Goal: Task Accomplishment & Management: Manage account settings

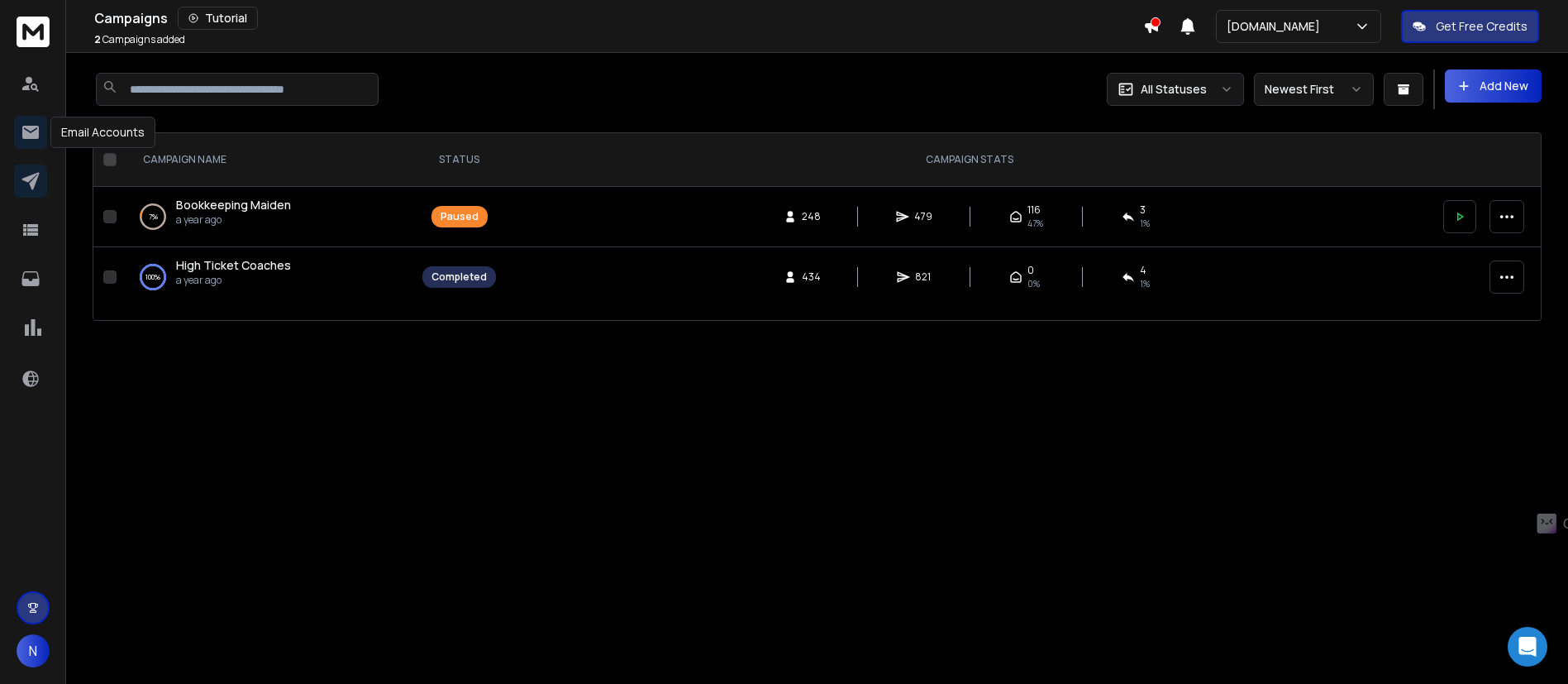
click at [26, 146] on link at bounding box center [31, 132] width 33 height 33
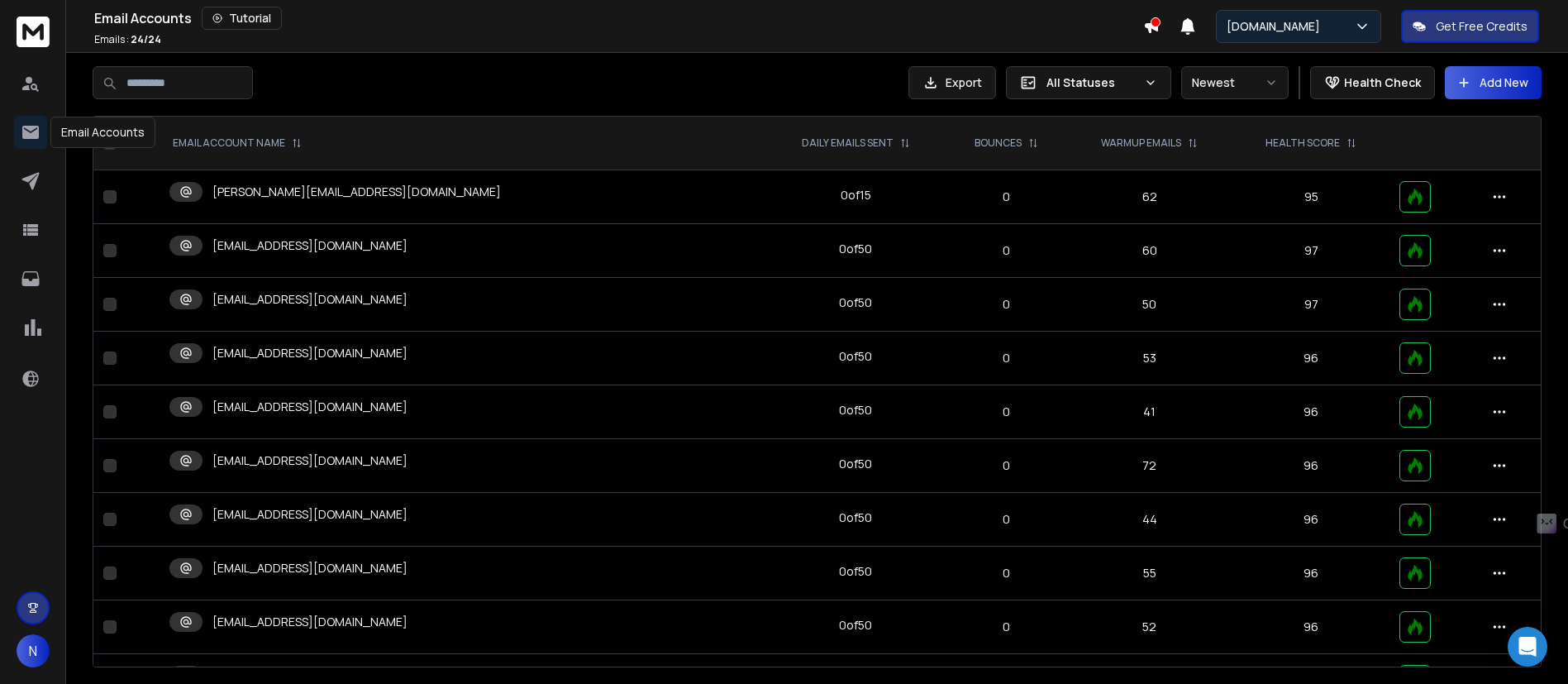
click at [1279, 21] on div "[DOMAIN_NAME]" at bounding box center [1298, 26] width 144 height 16
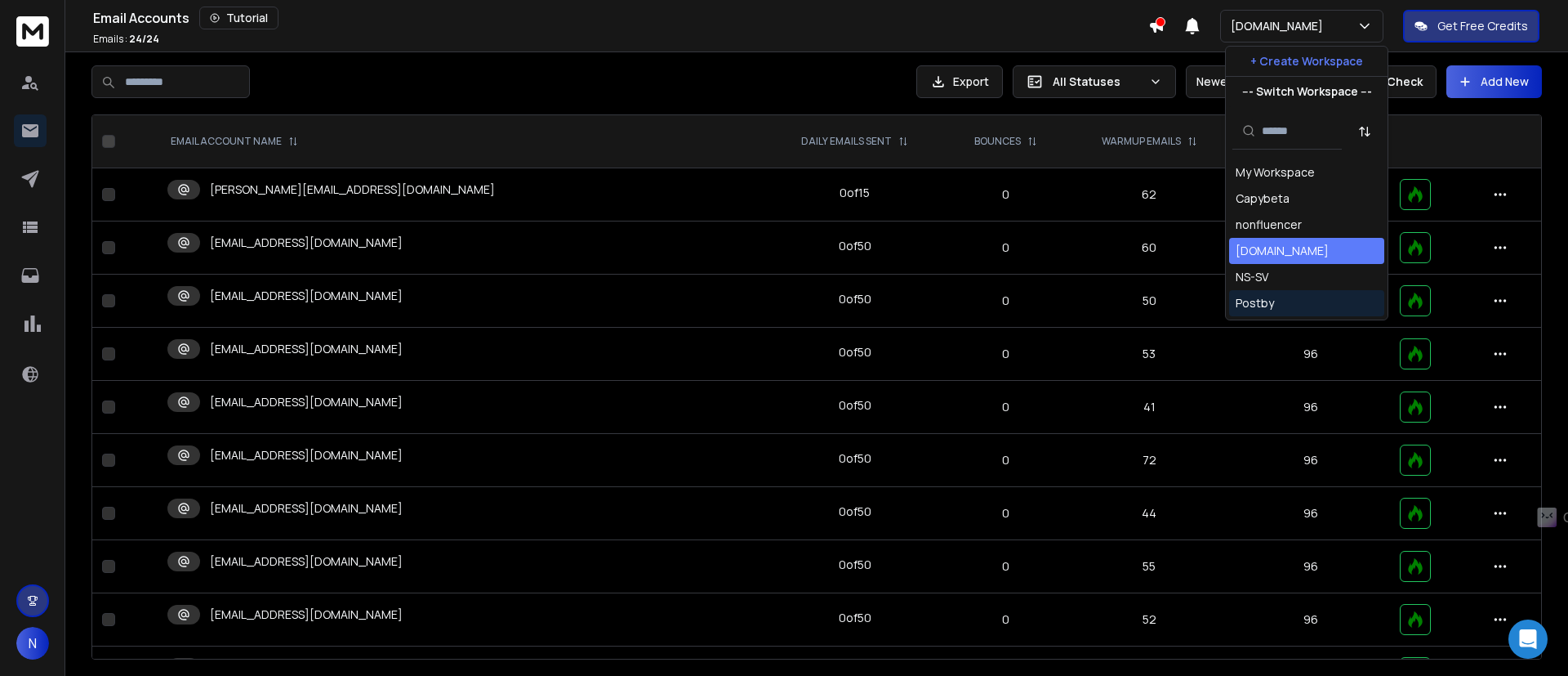
click at [1253, 298] on div "Postby" at bounding box center [1255, 303] width 39 height 16
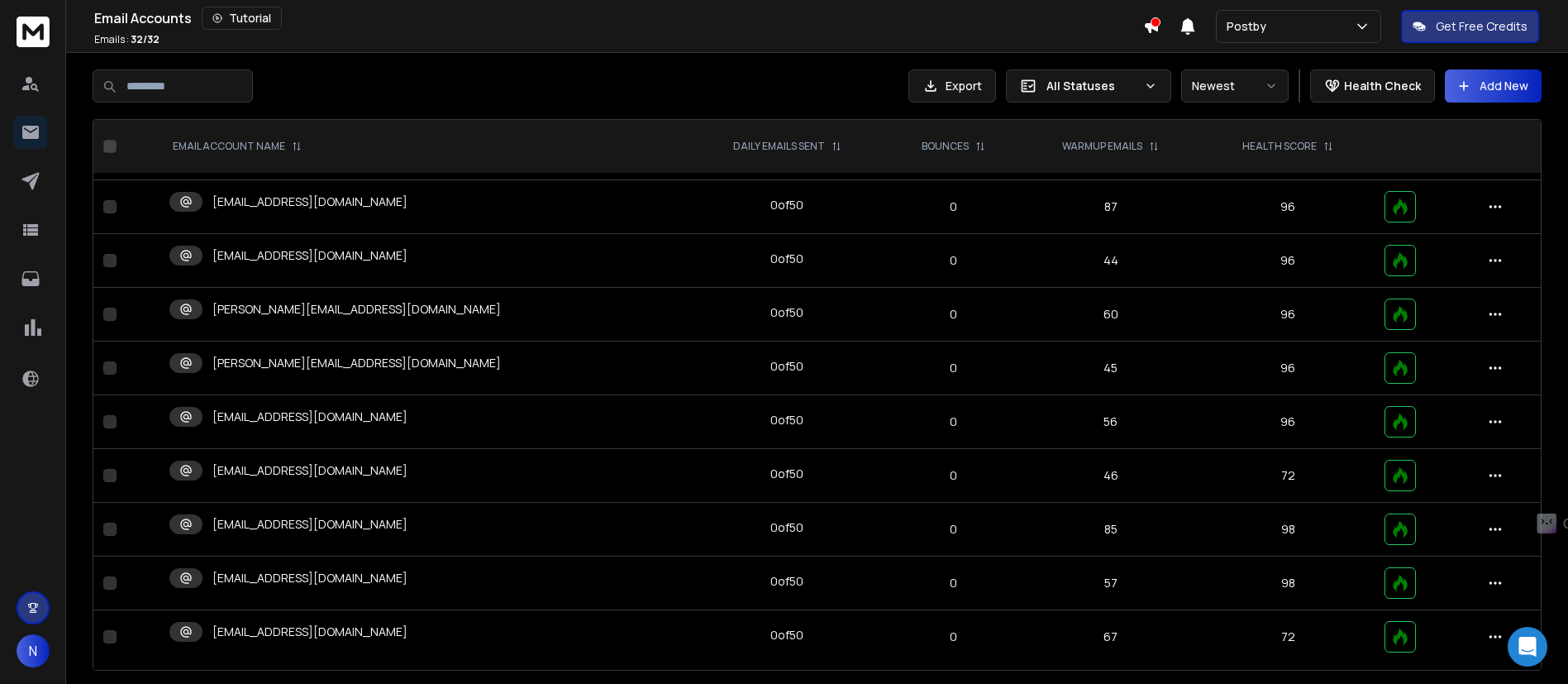
scroll to position [1236, 0]
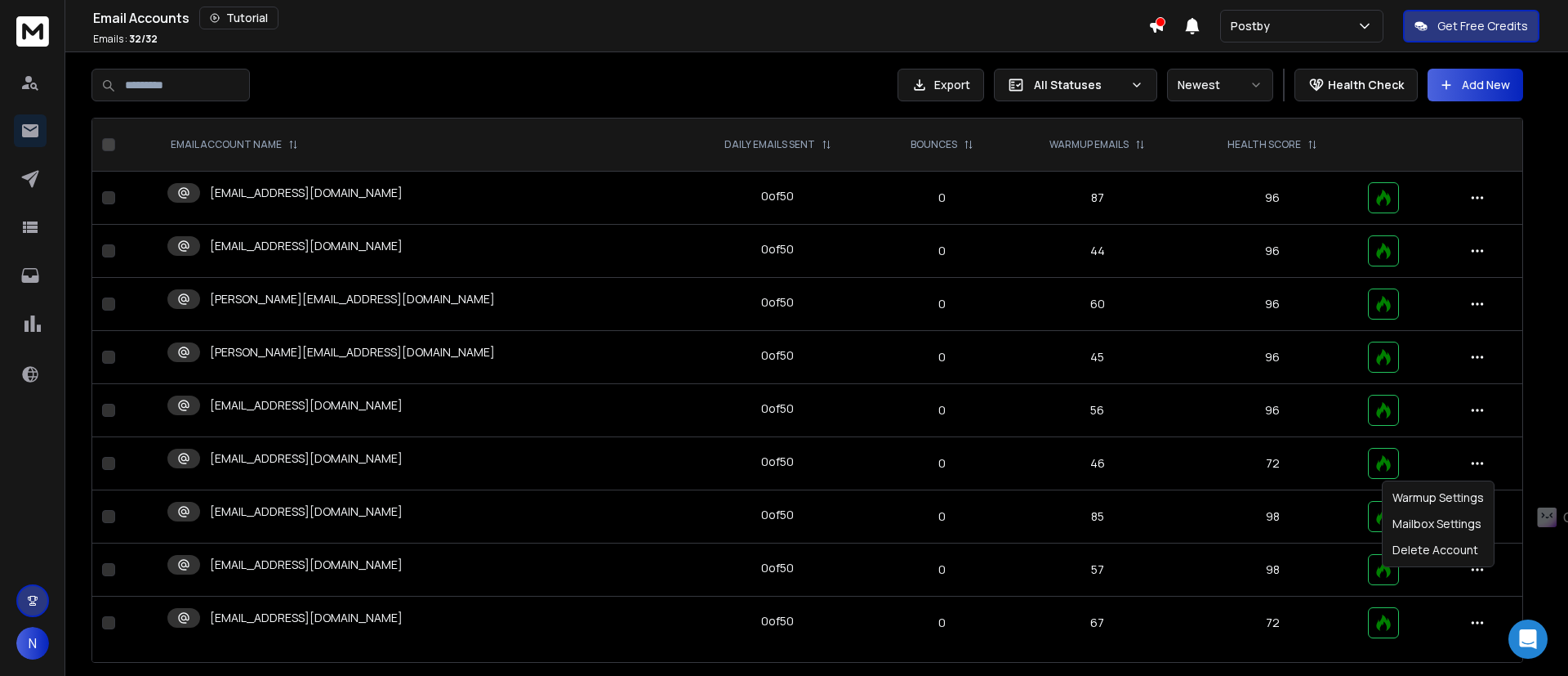
click at [1450, 452] on button at bounding box center [1477, 463] width 70 height 28
click at [1410, 543] on div "Delete Account" at bounding box center [1438, 549] width 104 height 26
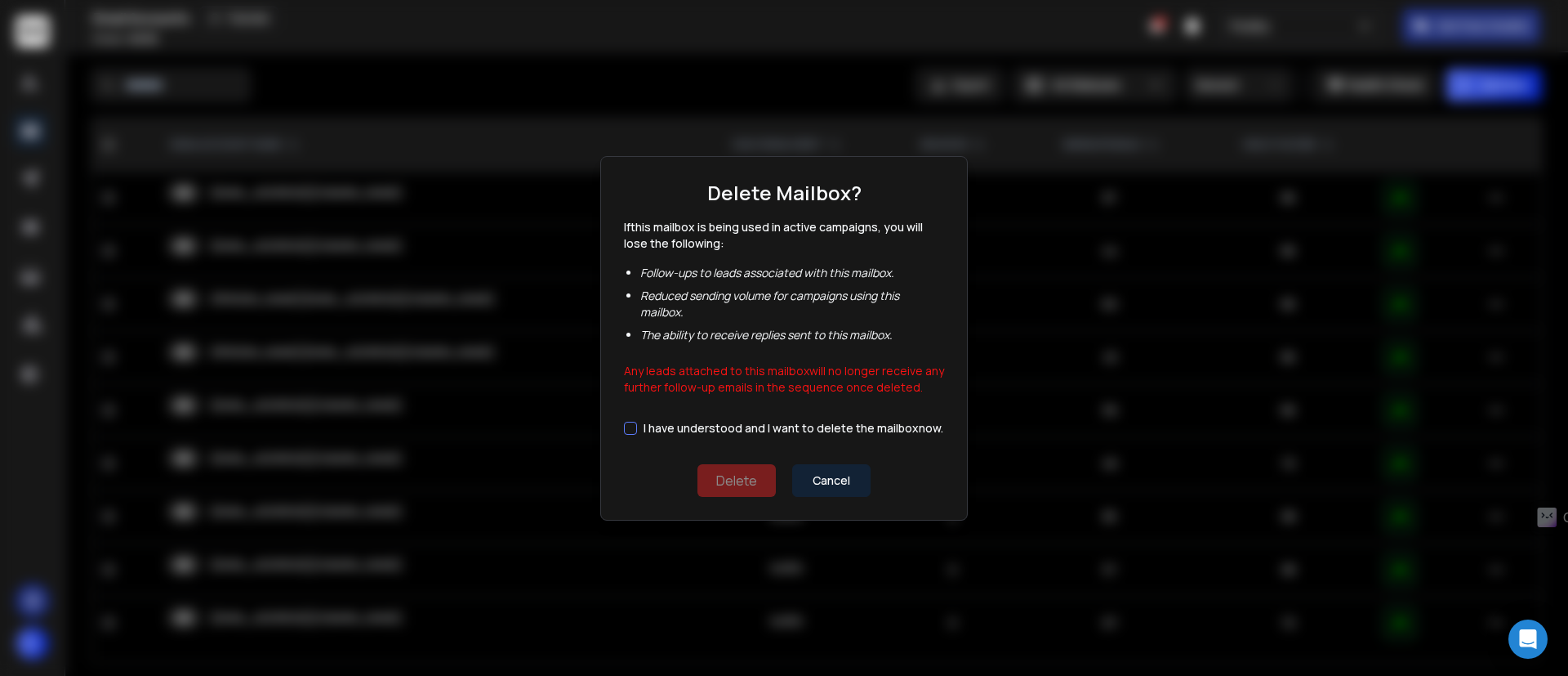
click at [629, 428] on button "I have understood and I want to delete the mailbox now." at bounding box center [630, 428] width 13 height 13
click at [750, 480] on button "Delete" at bounding box center [736, 480] width 78 height 33
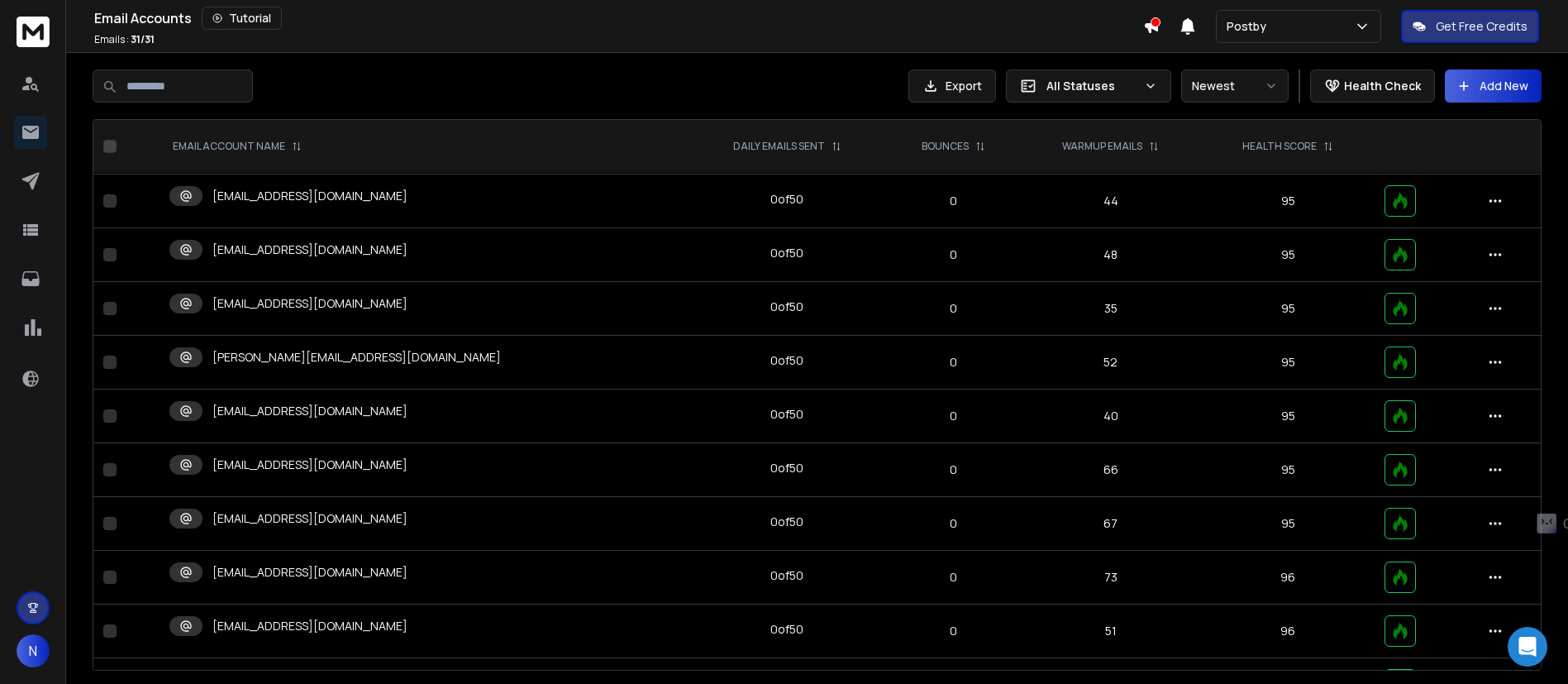
scroll to position [1183, 0]
click at [1487, 628] on icon at bounding box center [1494, 630] width 14 height 14
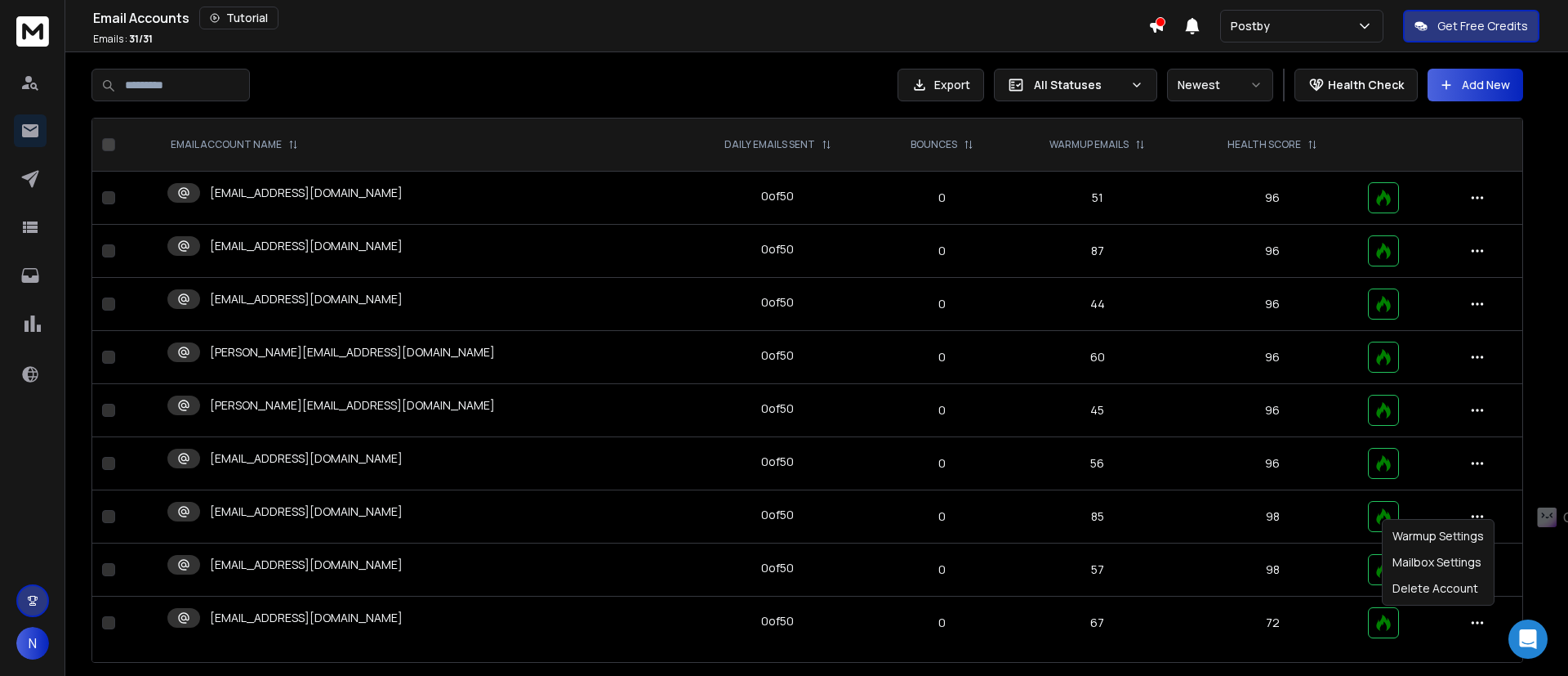
click at [794, 60] on div "Export All Statuses Newest Health Check Add New EMAIL ACCOUNT NAME DAILY EMAILS…" at bounding box center [808, 365] width 1484 height 626
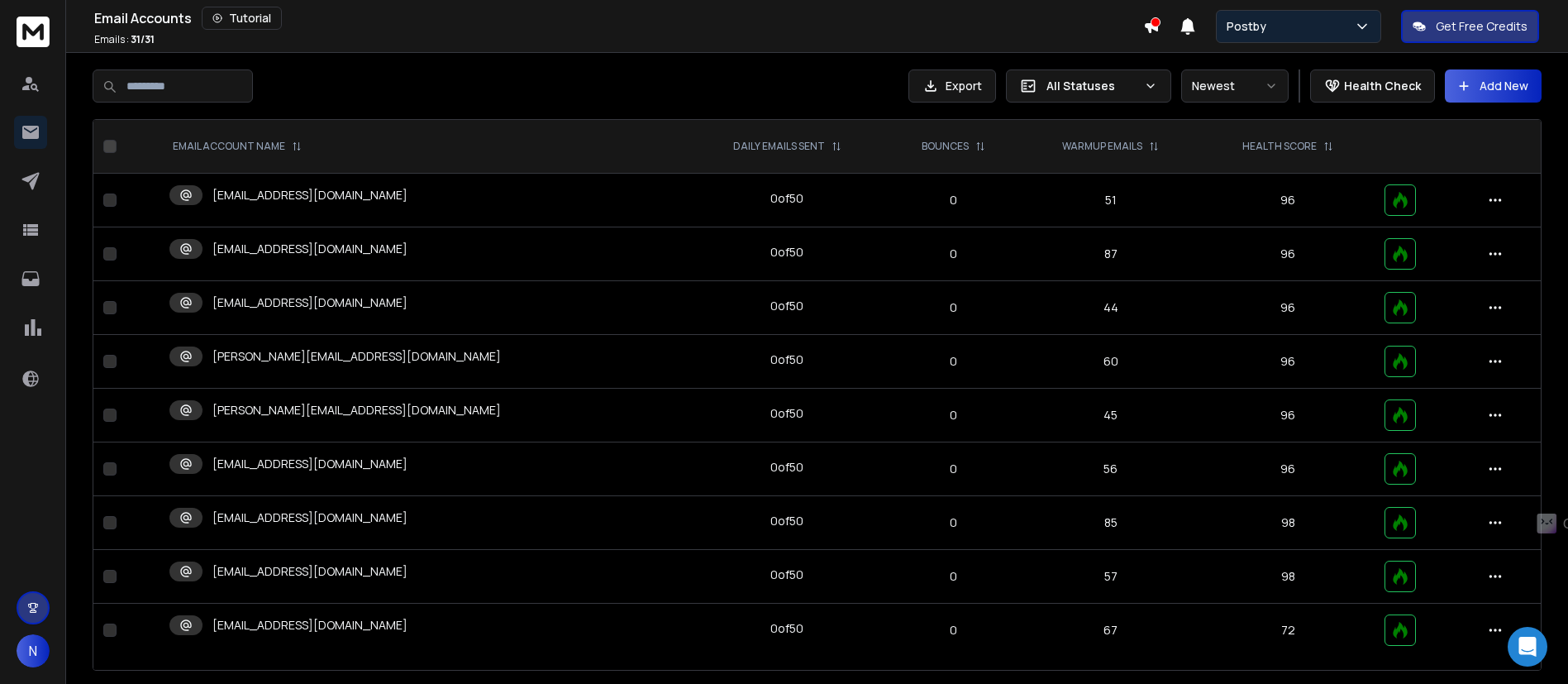
click at [1259, 26] on p "Postby" at bounding box center [1249, 26] width 46 height 16
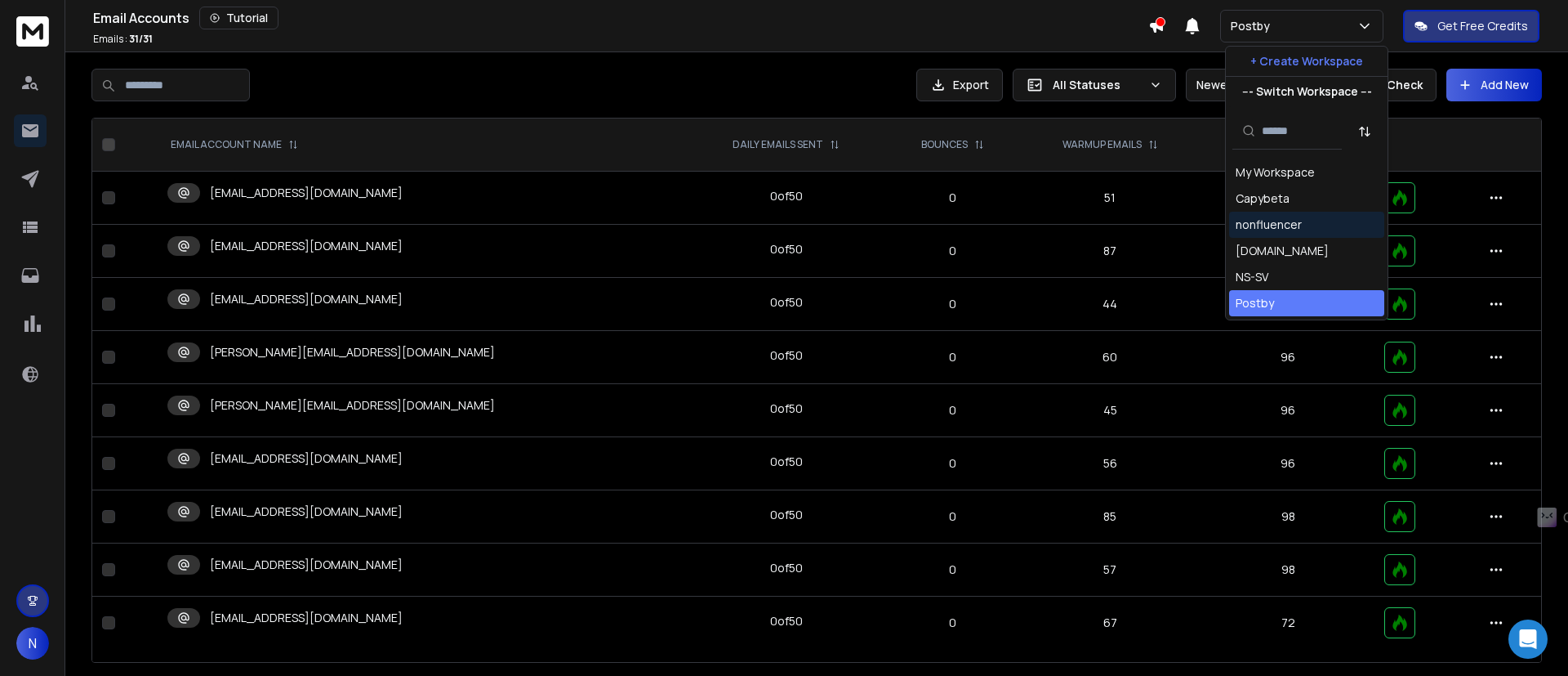
click at [1279, 225] on div "nonfluencer" at bounding box center [1268, 224] width 66 height 16
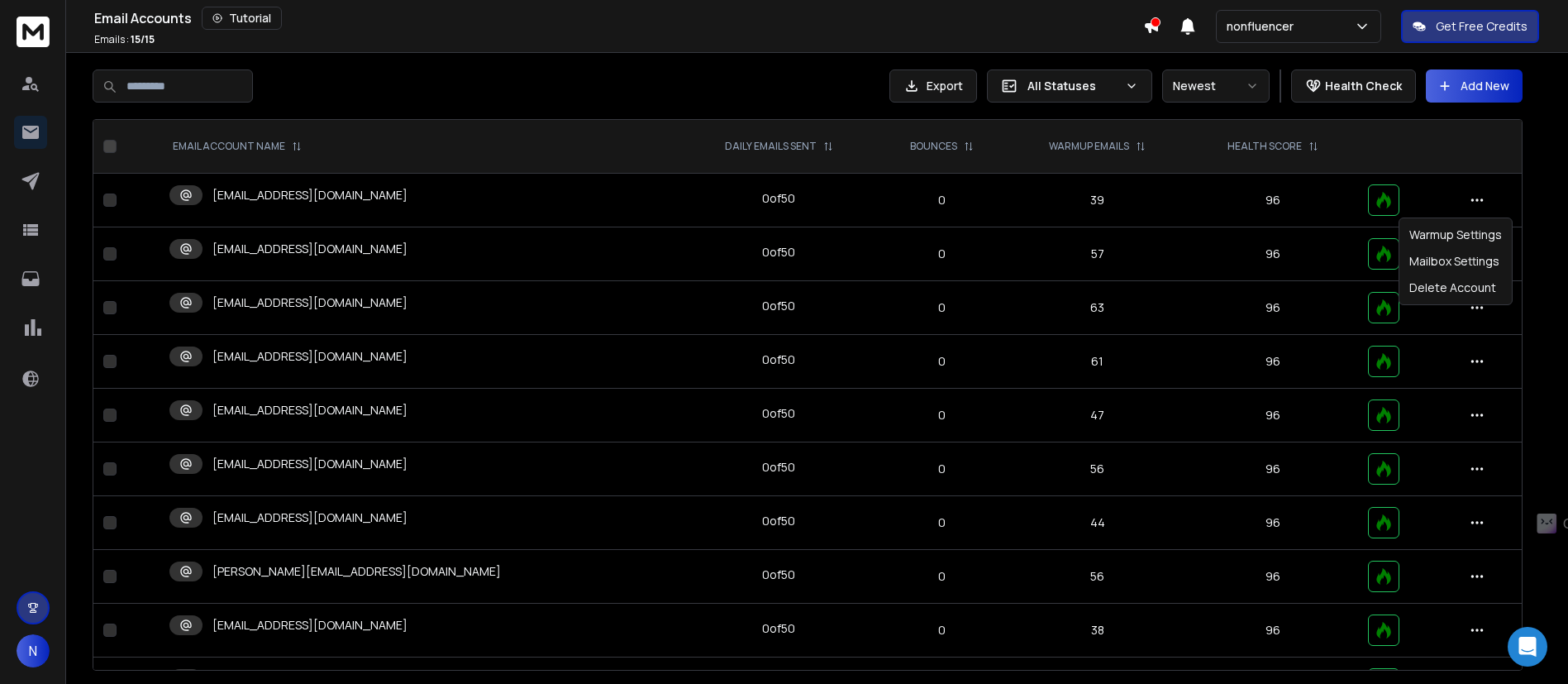
click at [1472, 196] on icon at bounding box center [1476, 199] width 14 height 14
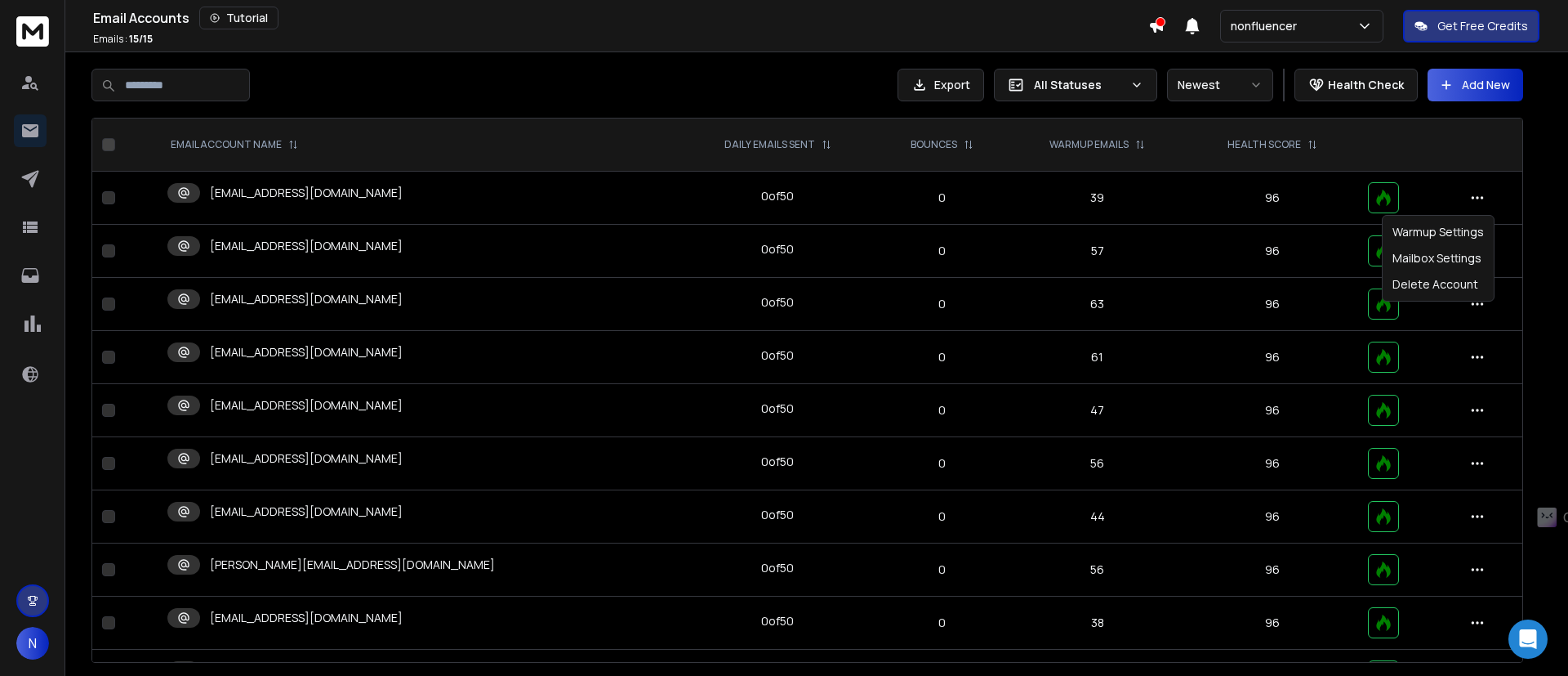
click at [1470, 193] on icon at bounding box center [1476, 197] width 14 height 14
